Goal: Task Accomplishment & Management: Manage account settings

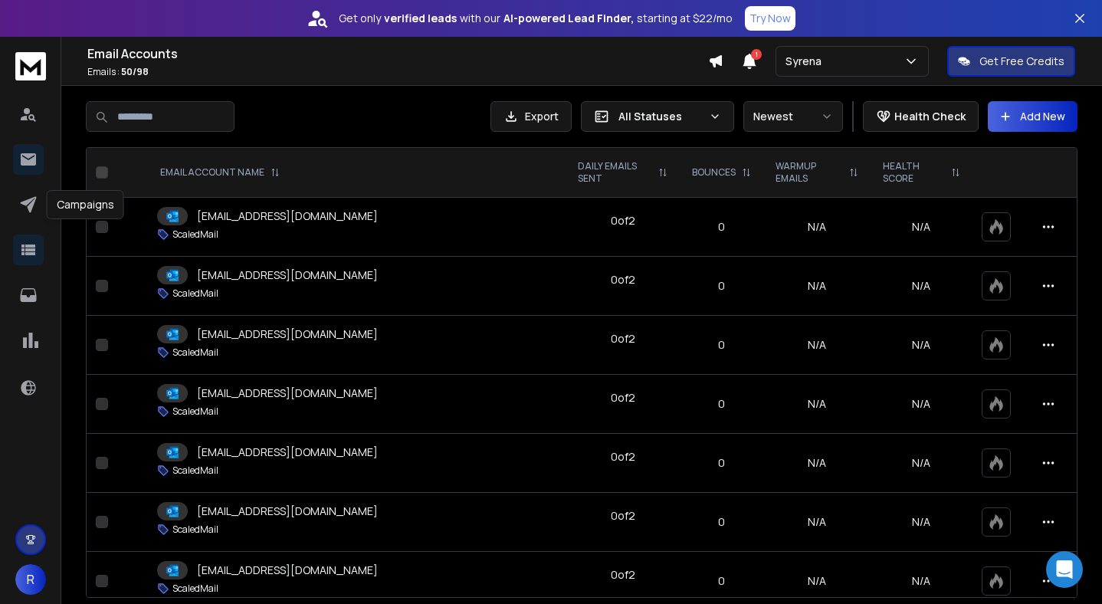
click at [28, 245] on icon at bounding box center [28, 250] width 14 height 11
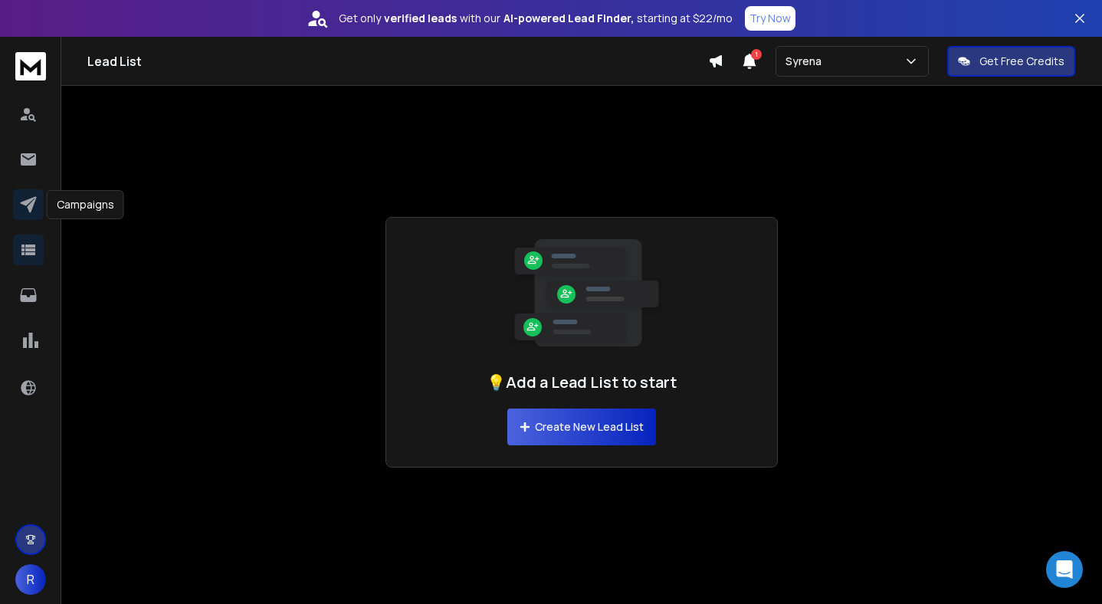
click at [38, 189] on link at bounding box center [28, 204] width 31 height 31
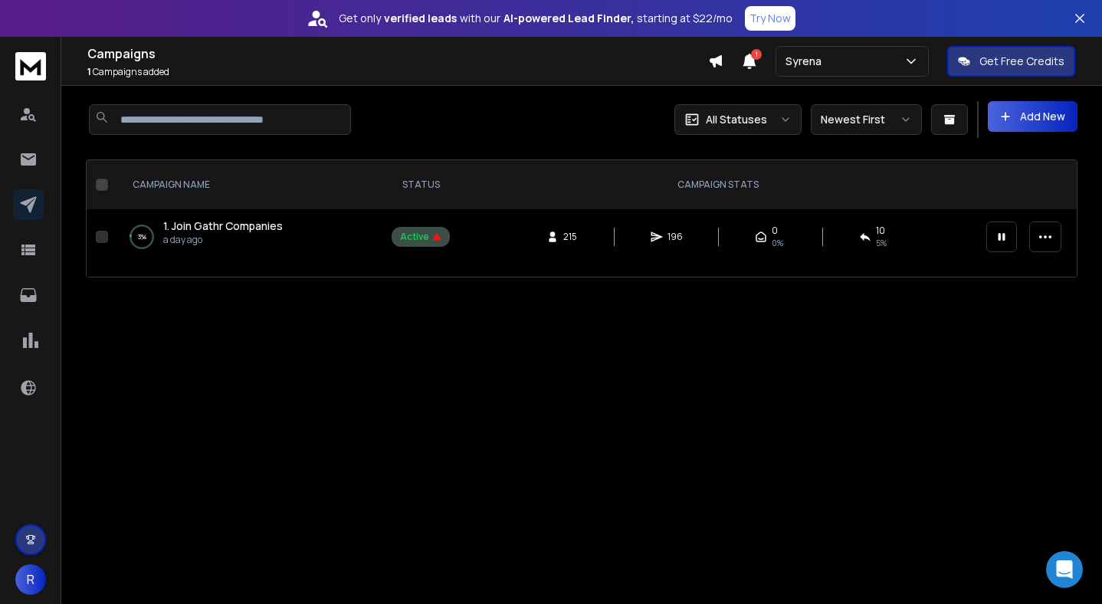
click at [461, 237] on td "215 196 0 0% 10 5 %" at bounding box center [718, 236] width 518 height 55
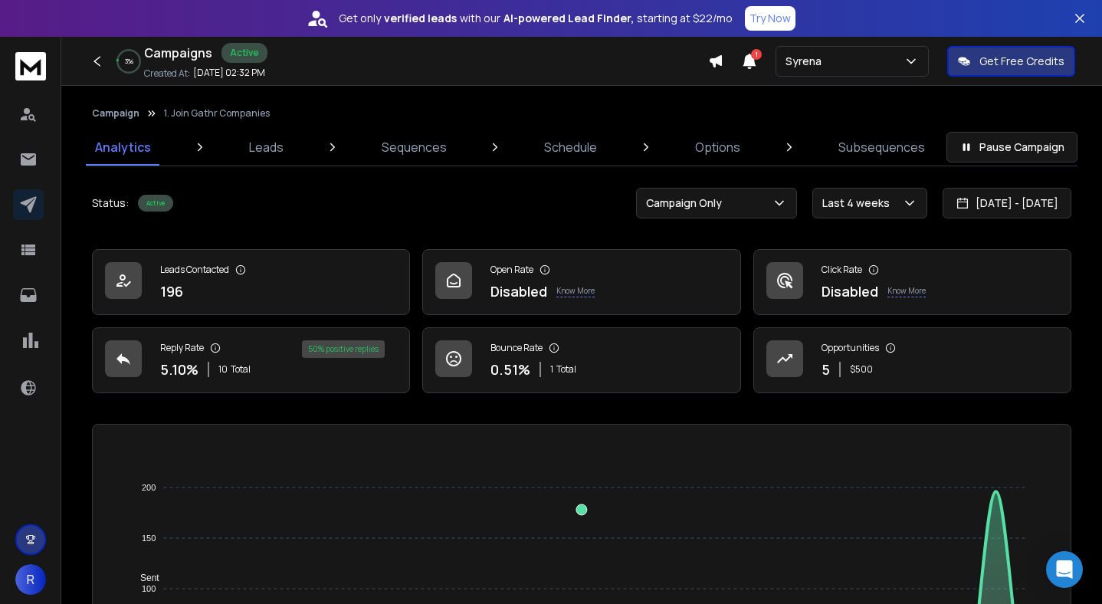
click at [276, 279] on link "Leads Contacted 196" at bounding box center [251, 282] width 318 height 66
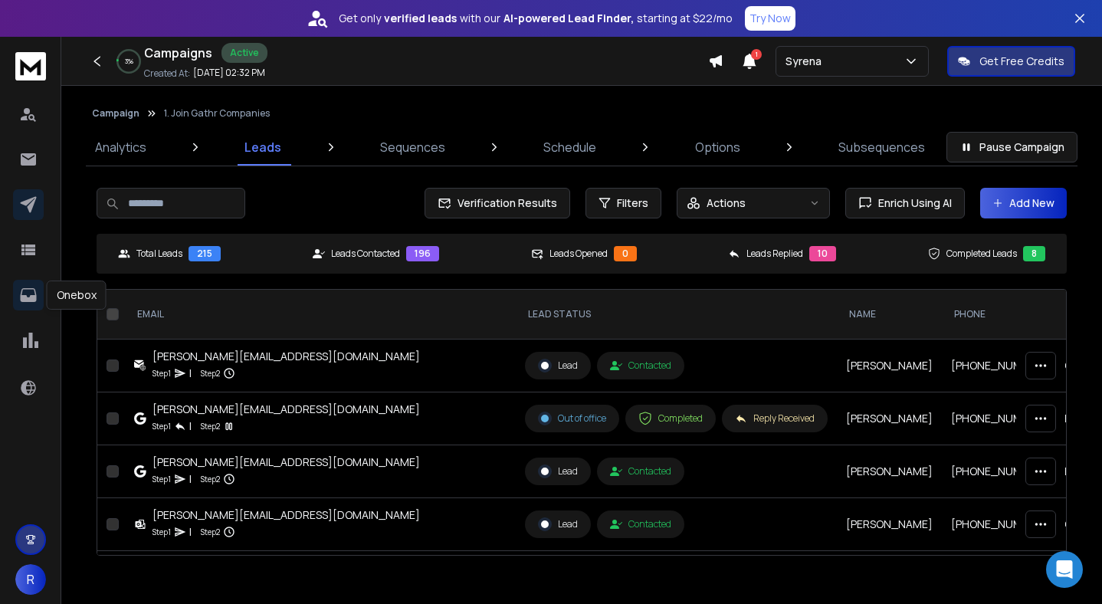
click at [25, 299] on icon at bounding box center [28, 295] width 16 height 14
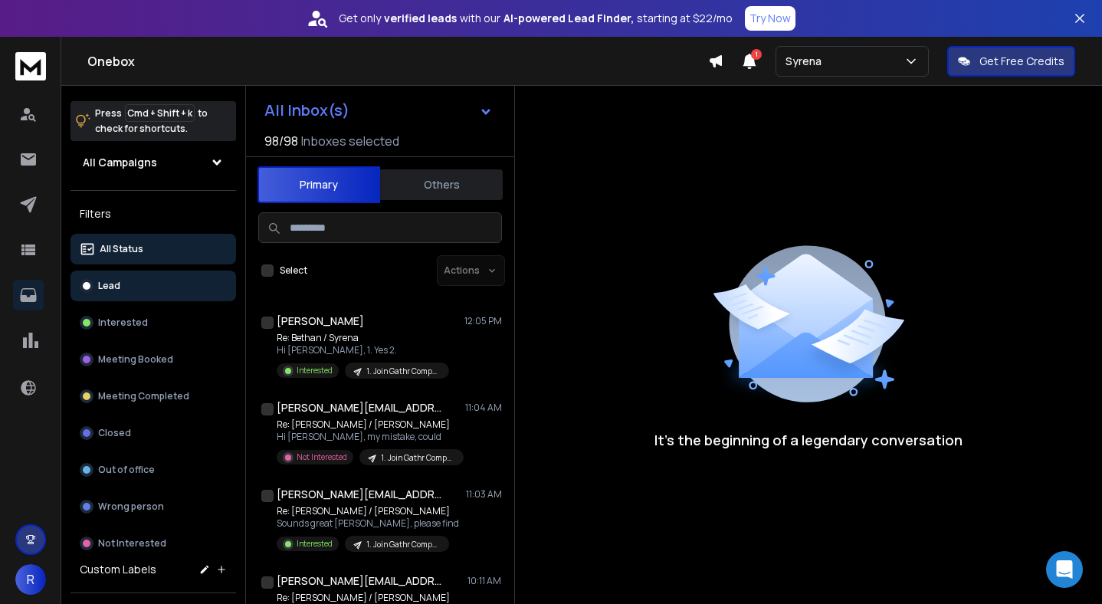
click at [129, 291] on button "Lead" at bounding box center [154, 286] width 166 height 31
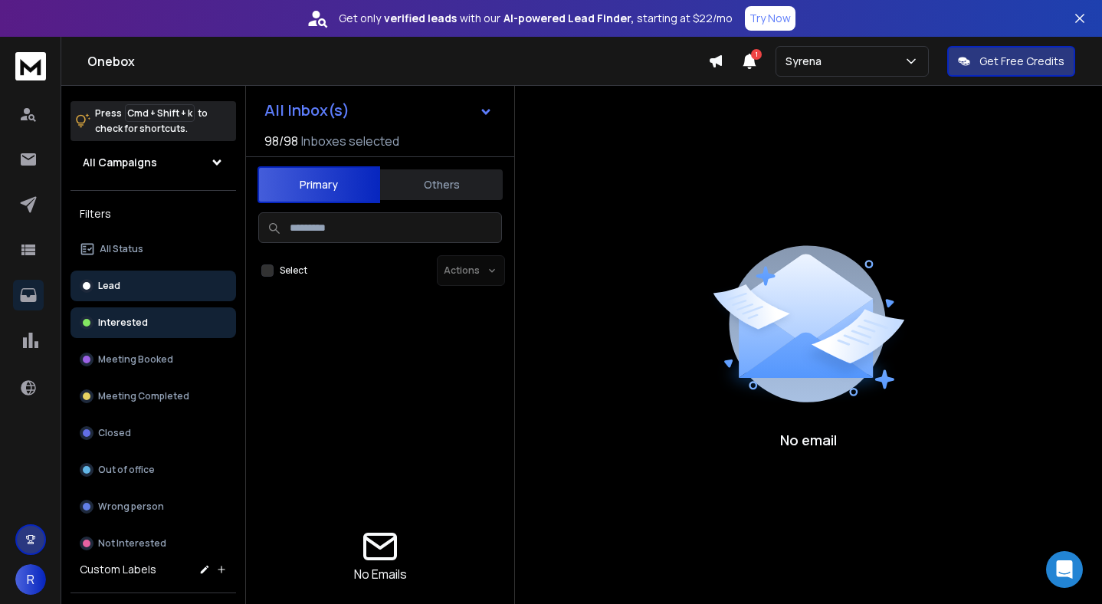
click at [129, 317] on p "Interested" at bounding box center [123, 323] width 50 height 12
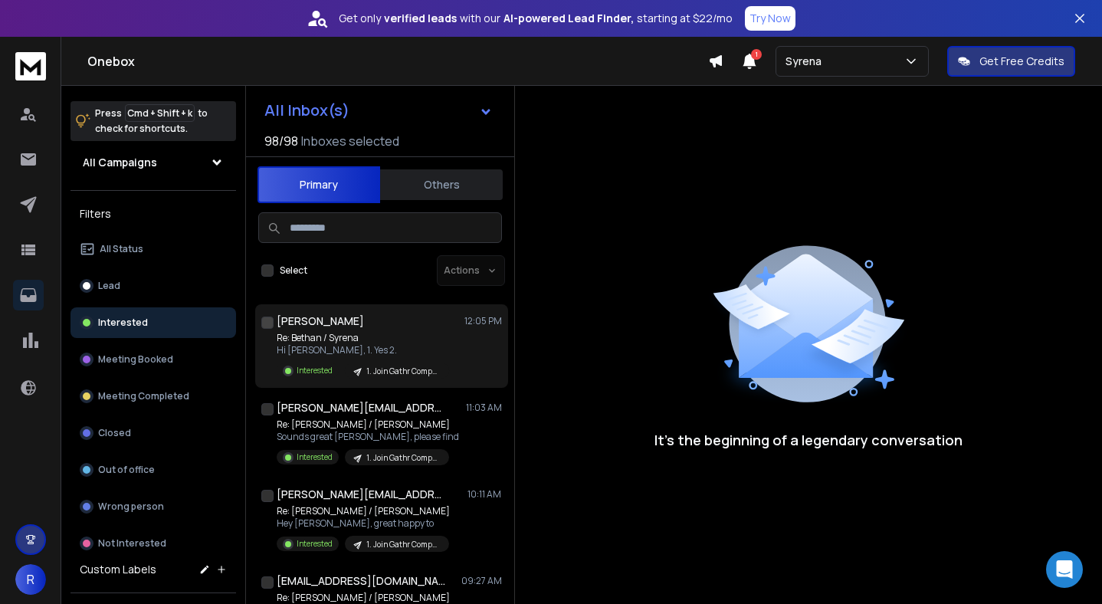
click at [381, 333] on p "Re: Bethan / Syrena" at bounding box center [363, 338] width 173 height 12
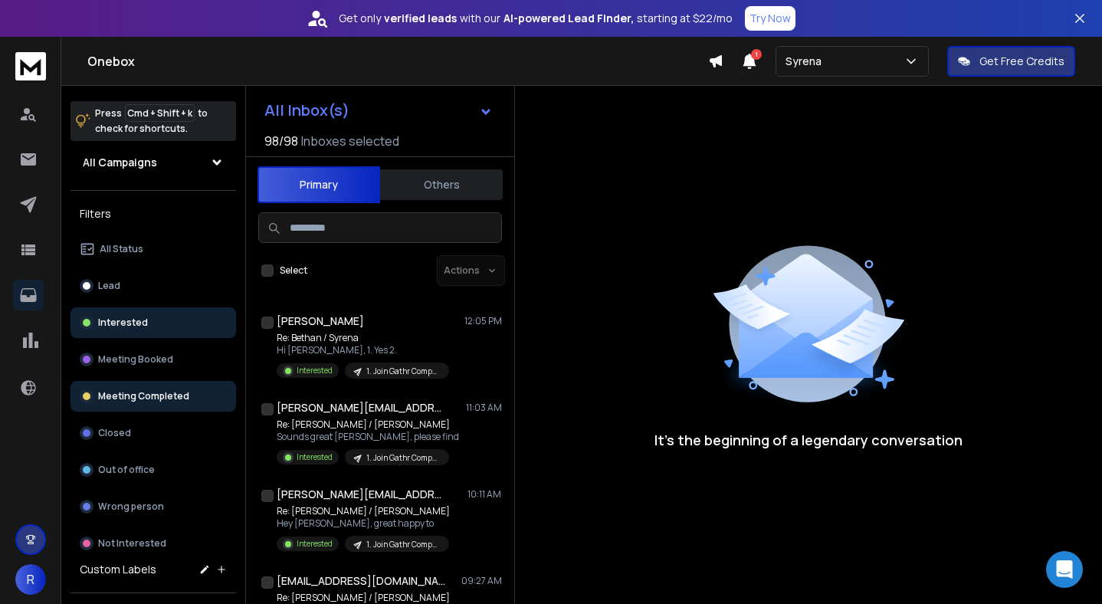
click at [159, 390] on p "Meeting Completed" at bounding box center [143, 396] width 91 height 12
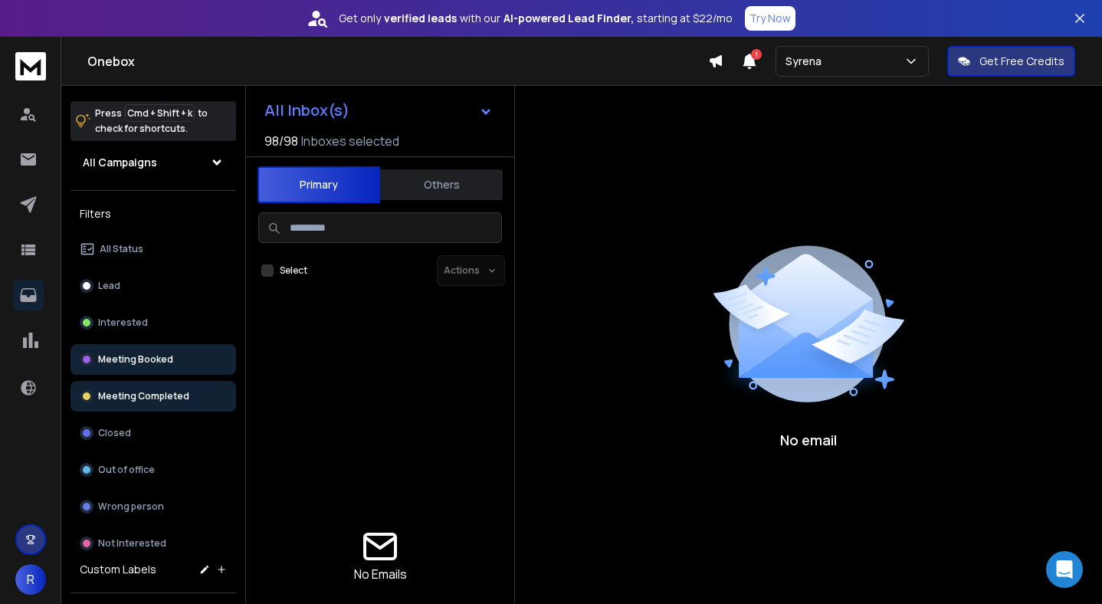
click at [143, 360] on p "Meeting Booked" at bounding box center [135, 359] width 75 height 12
click at [756, 61] on icon at bounding box center [750, 60] width 14 height 15
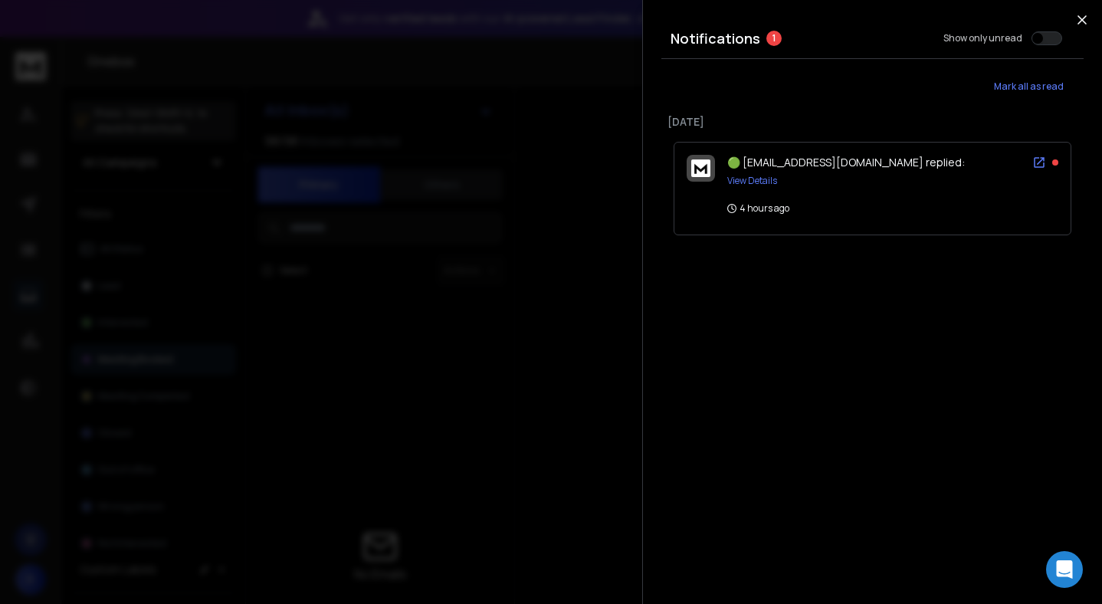
click at [1081, 20] on icon "button" at bounding box center [1082, 19] width 15 height 15
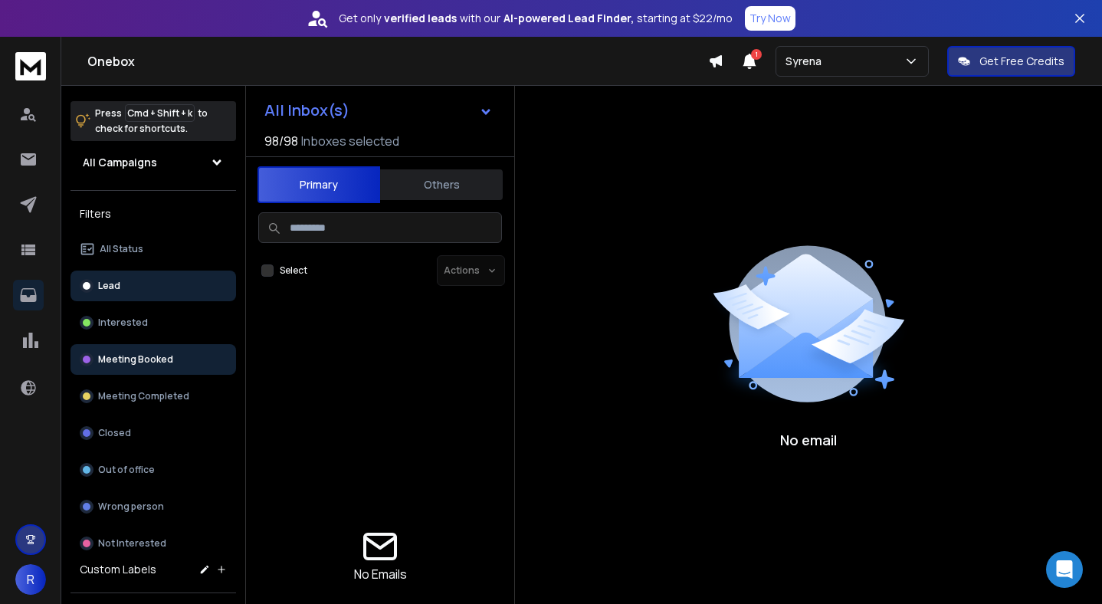
click at [131, 271] on button "Lead" at bounding box center [154, 286] width 166 height 31
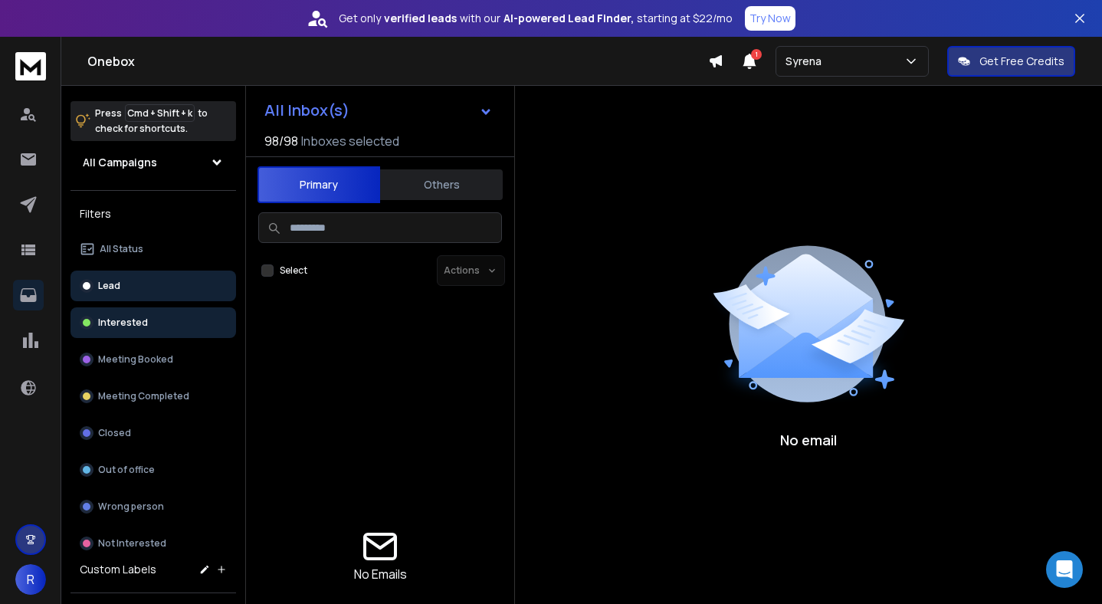
click at [140, 323] on p "Interested" at bounding box center [123, 323] width 50 height 12
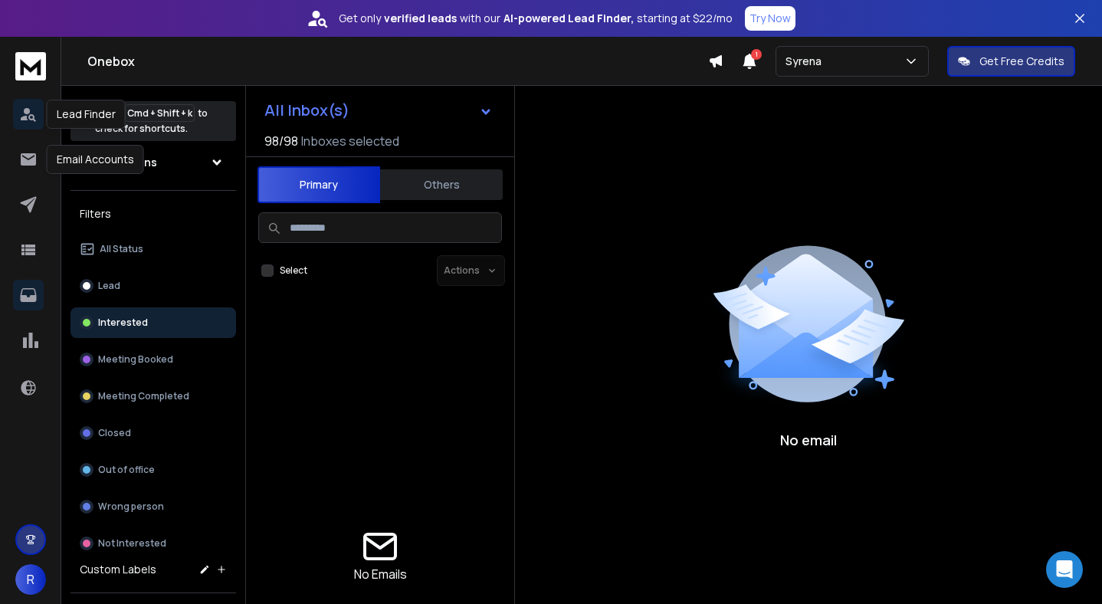
click at [24, 120] on icon at bounding box center [28, 118] width 15 height 8
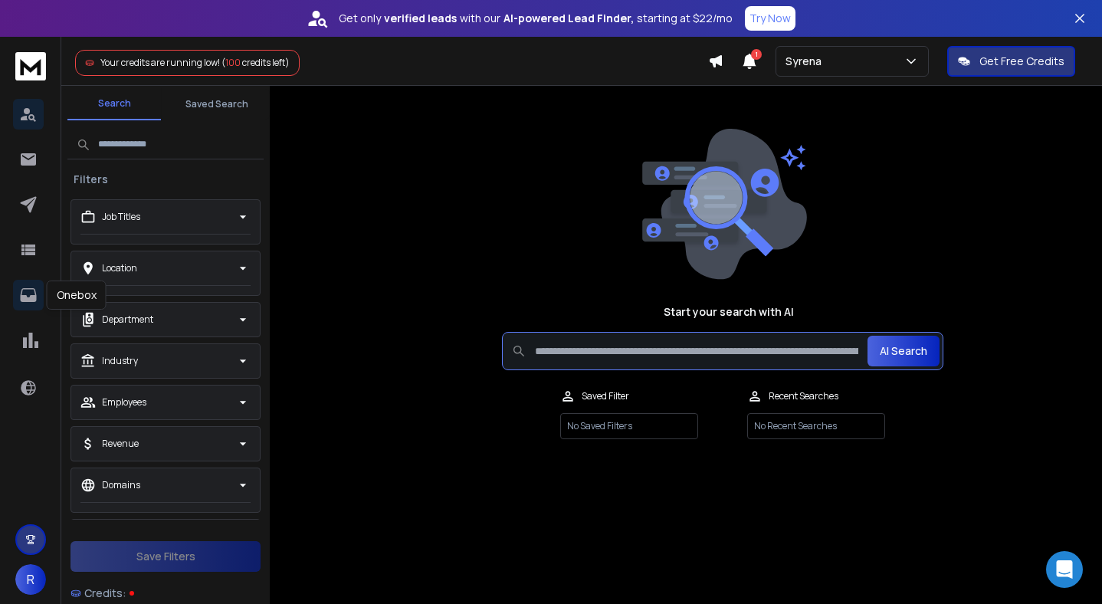
click at [32, 301] on icon at bounding box center [28, 295] width 16 height 14
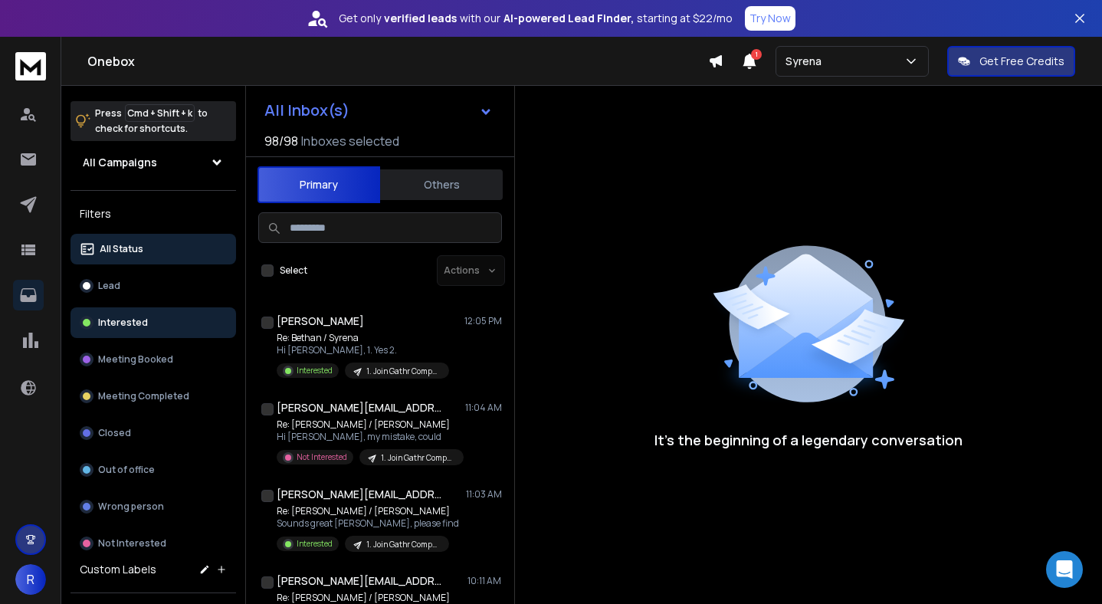
click at [136, 314] on button "Interested" at bounding box center [154, 322] width 166 height 31
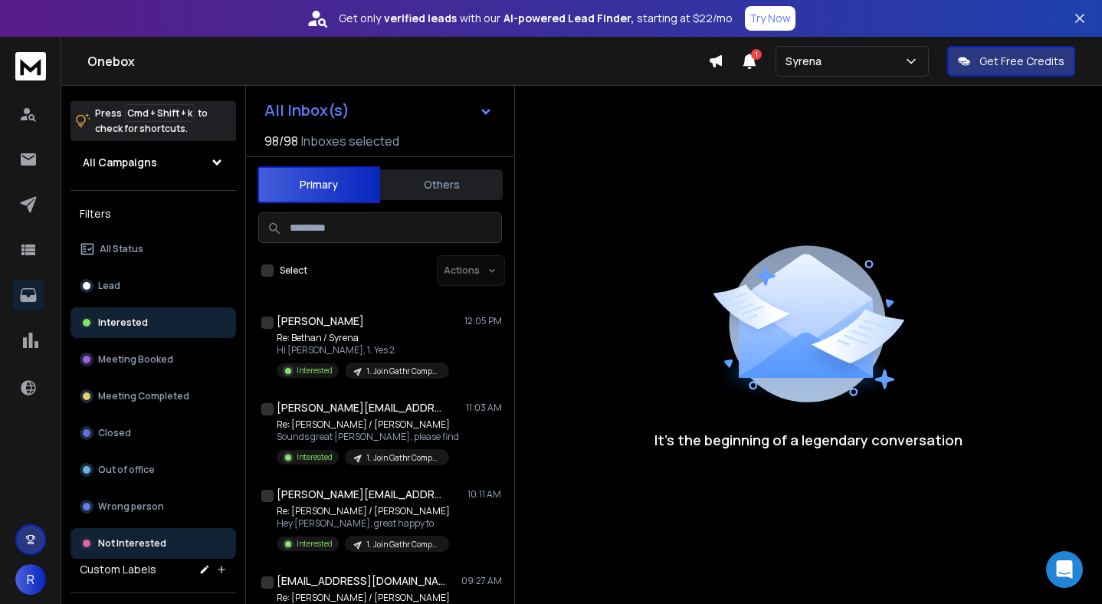
click at [140, 532] on button "Not Interested" at bounding box center [154, 543] width 166 height 31
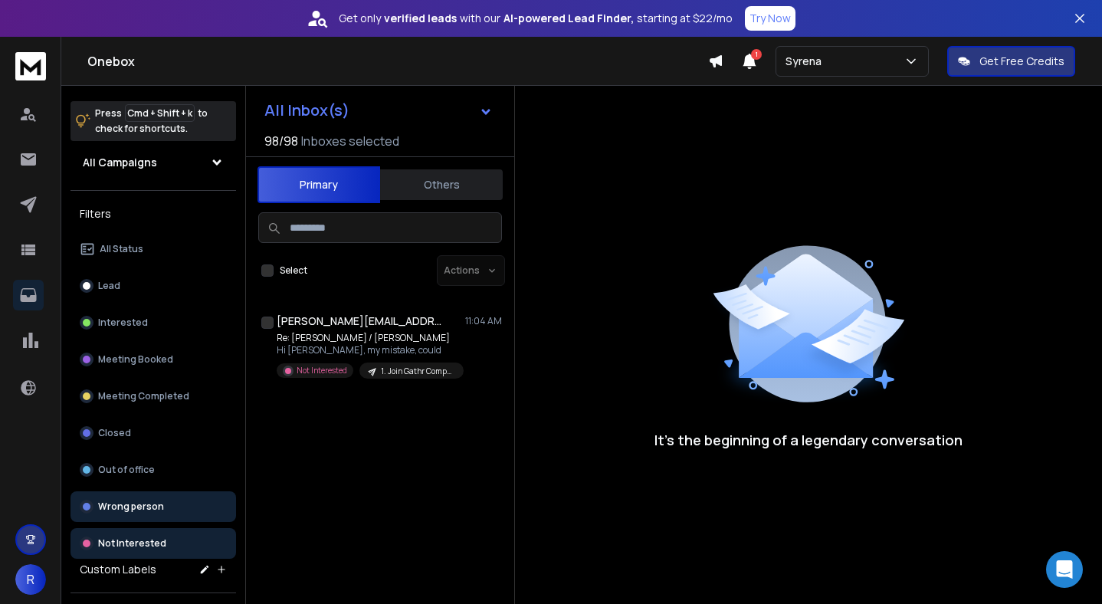
click at [133, 508] on p "Wrong person" at bounding box center [131, 507] width 66 height 12
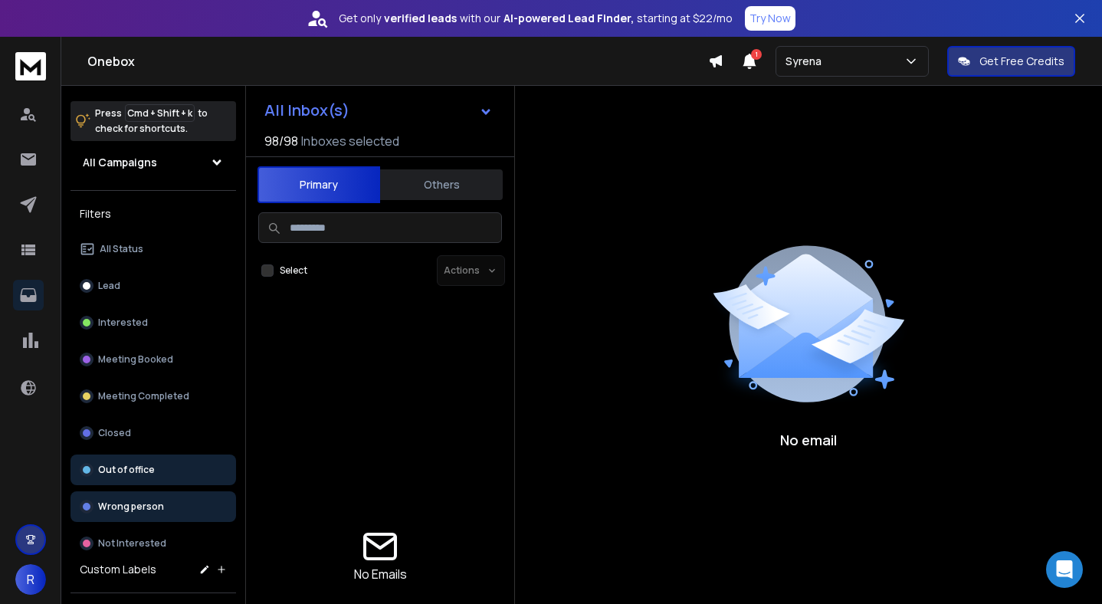
click at [140, 478] on button "Out of office" at bounding box center [154, 470] width 166 height 31
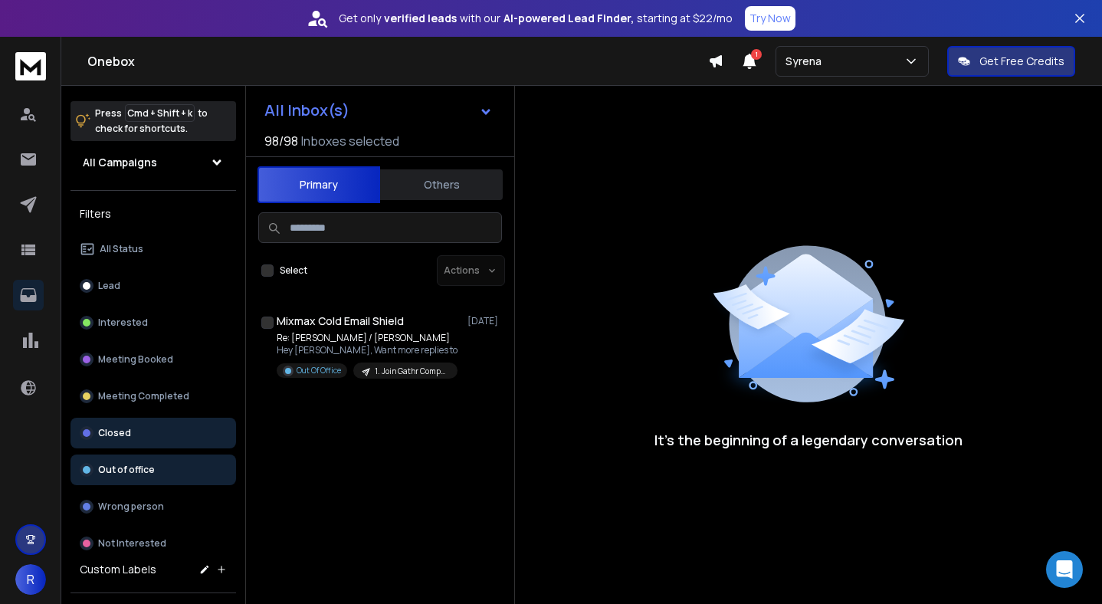
click at [133, 445] on button "Closed" at bounding box center [154, 433] width 166 height 31
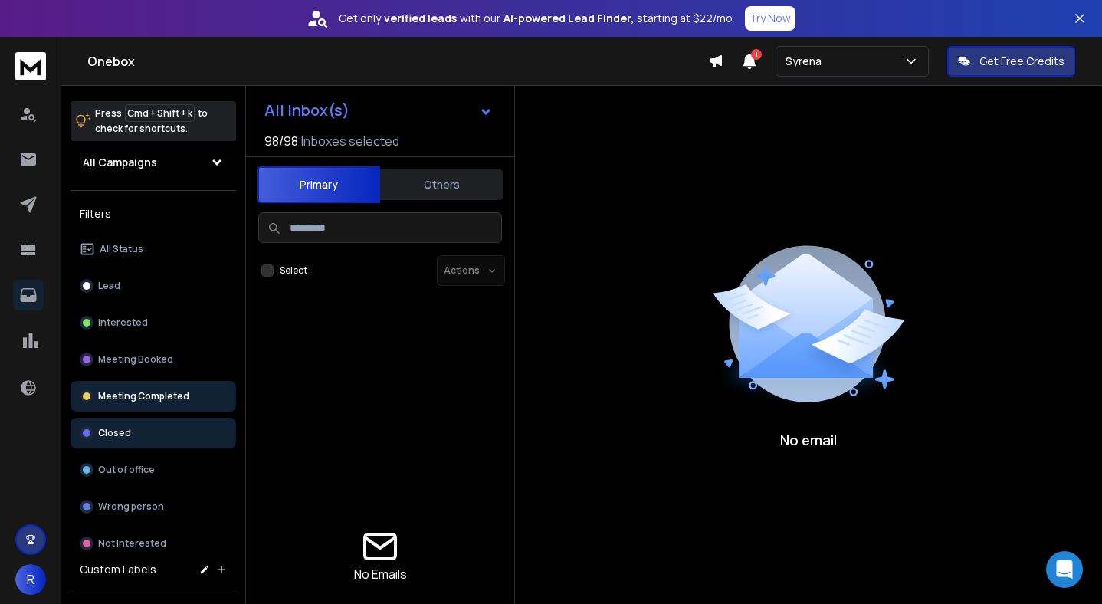
click at [134, 399] on p "Meeting Completed" at bounding box center [143, 396] width 91 height 12
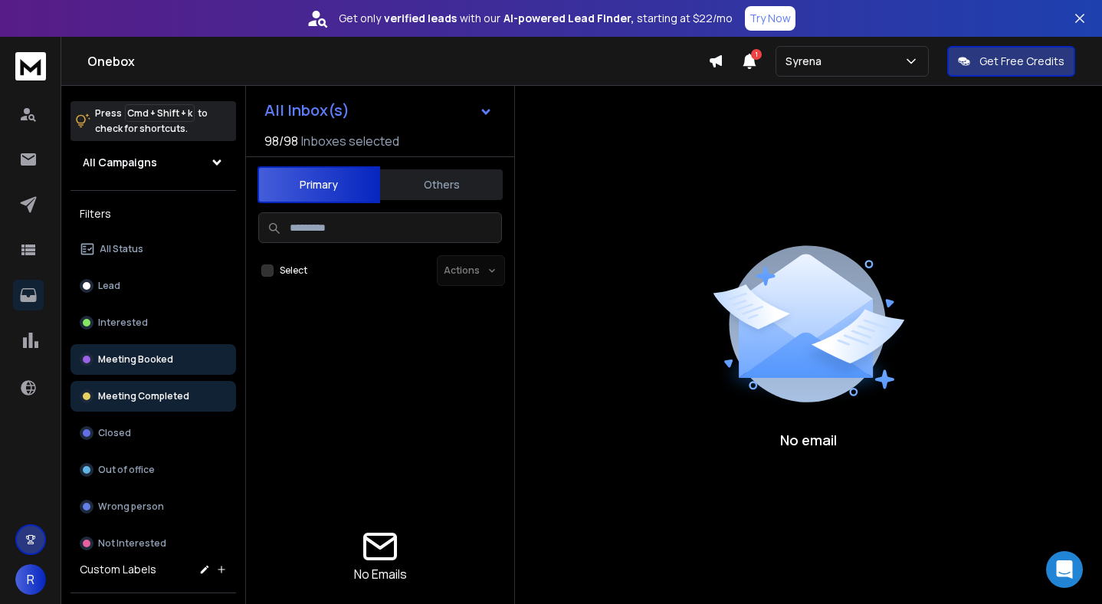
click at [136, 371] on button "Meeting Booked" at bounding box center [154, 359] width 166 height 31
click at [25, 76] on img at bounding box center [30, 66] width 31 height 28
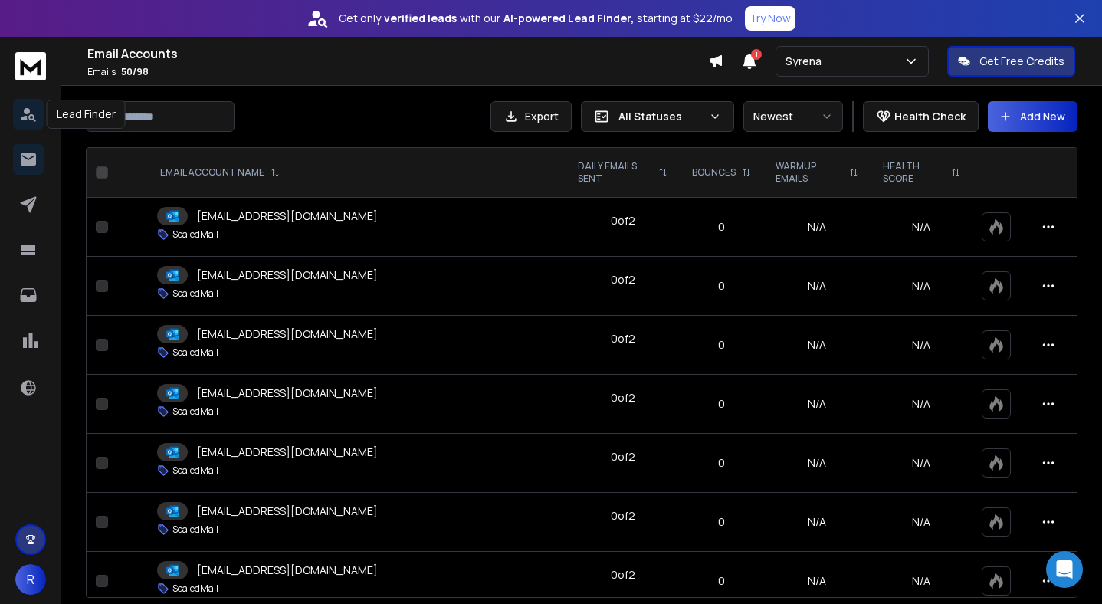
click at [26, 116] on icon at bounding box center [28, 118] width 15 height 8
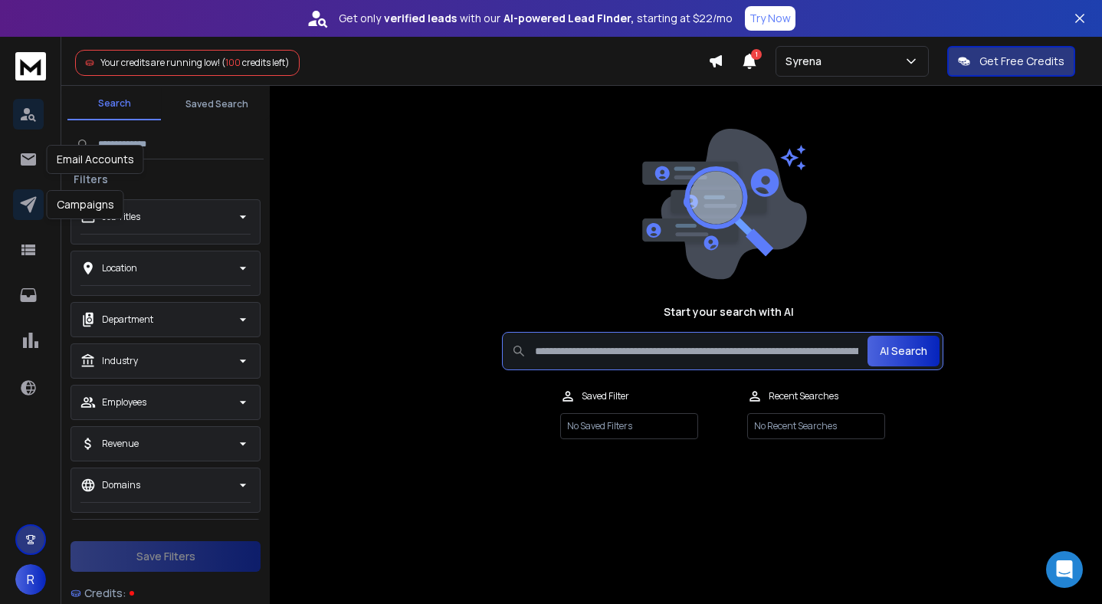
click at [37, 192] on link at bounding box center [28, 204] width 31 height 31
